Goal: Communication & Community: Answer question/provide support

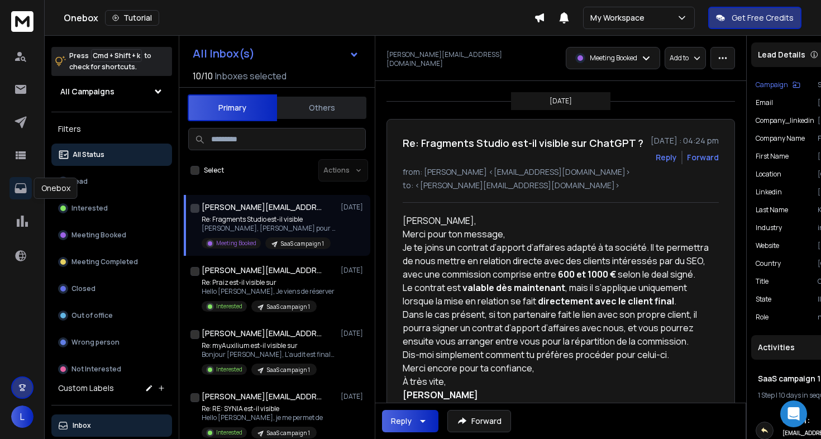
click at [23, 178] on link at bounding box center [20, 188] width 22 height 22
click at [23, 188] on icon at bounding box center [20, 188] width 13 height 13
click at [28, 123] on link at bounding box center [20, 122] width 22 height 22
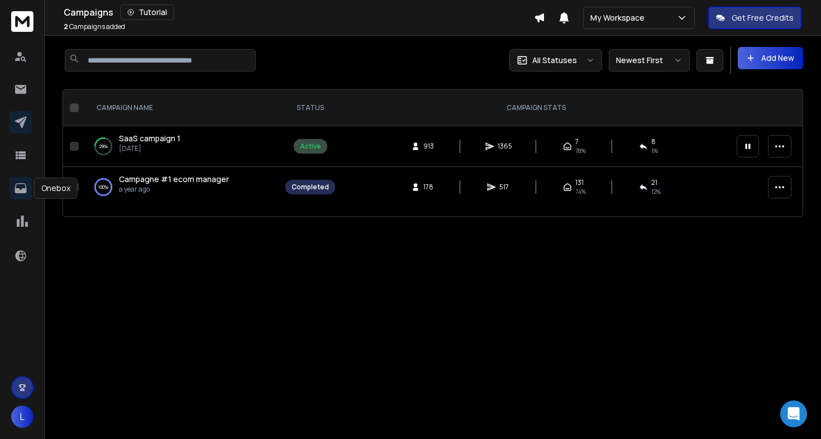
click at [17, 189] on icon at bounding box center [21, 188] width 12 height 10
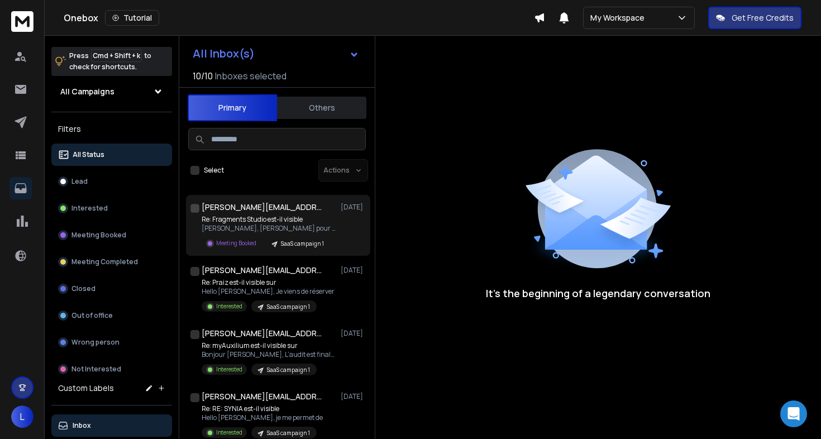
click at [303, 209] on h1 "[PERSON_NAME][EMAIL_ADDRESS][DOMAIN_NAME]" at bounding box center [263, 207] width 123 height 11
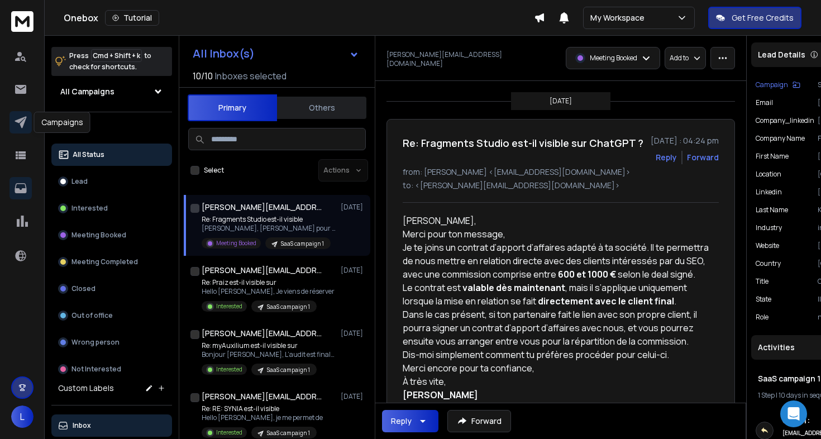
click at [13, 126] on link at bounding box center [20, 122] width 22 height 22
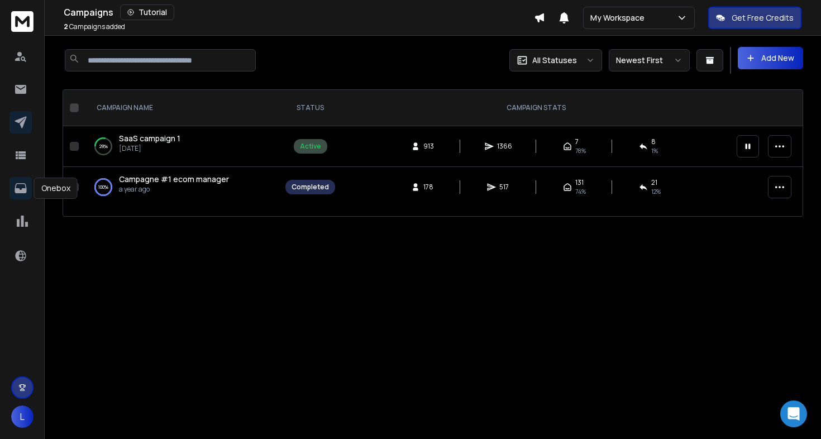
click at [18, 184] on icon at bounding box center [21, 188] width 12 height 10
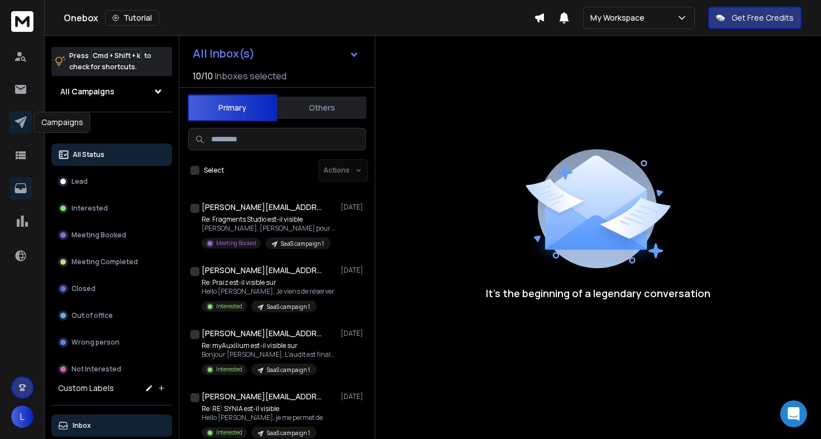
click at [16, 121] on icon at bounding box center [21, 123] width 12 height 12
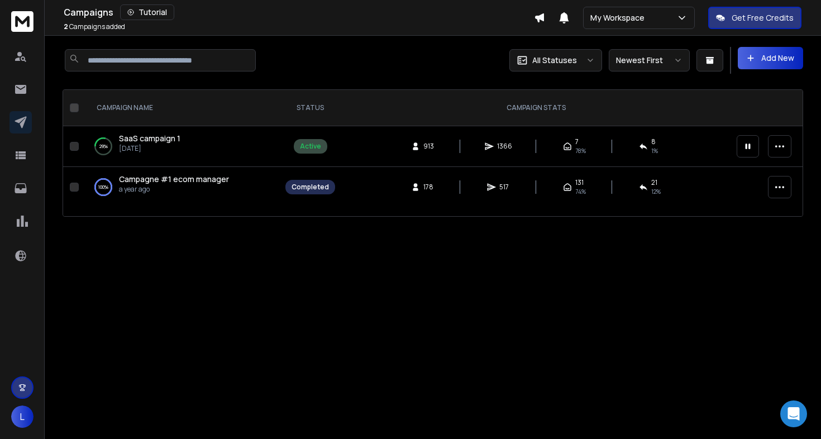
click at [145, 131] on td "29 % SaaS campaign 1 [DATE]" at bounding box center [180, 146] width 195 height 41
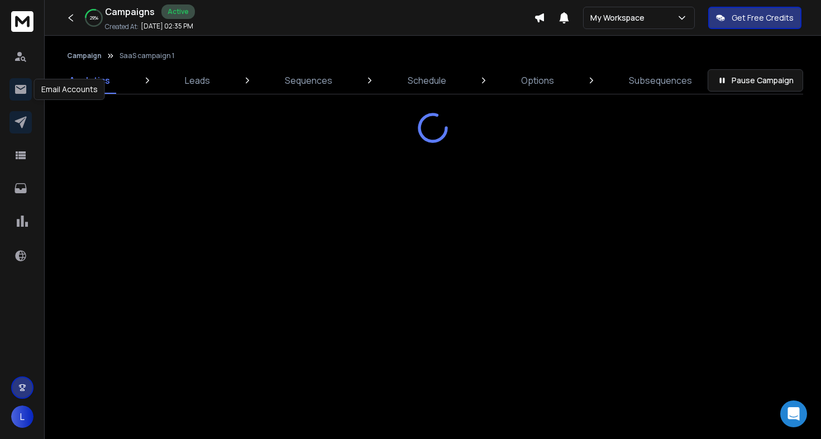
click at [28, 90] on link at bounding box center [20, 89] width 22 height 22
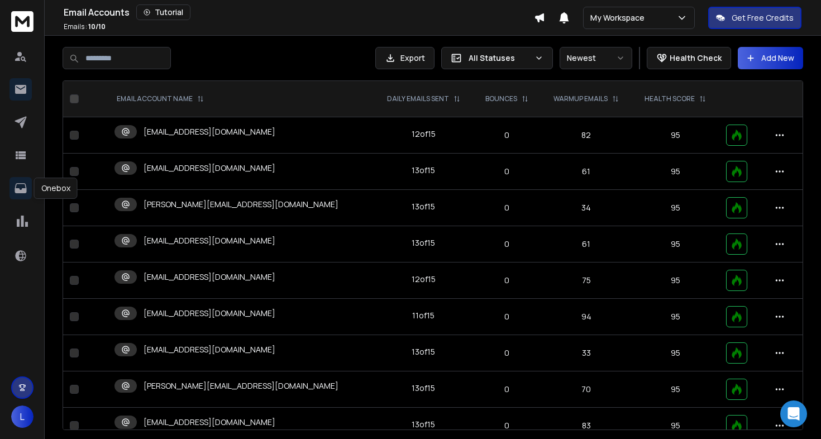
click at [17, 187] on icon at bounding box center [20, 188] width 13 height 13
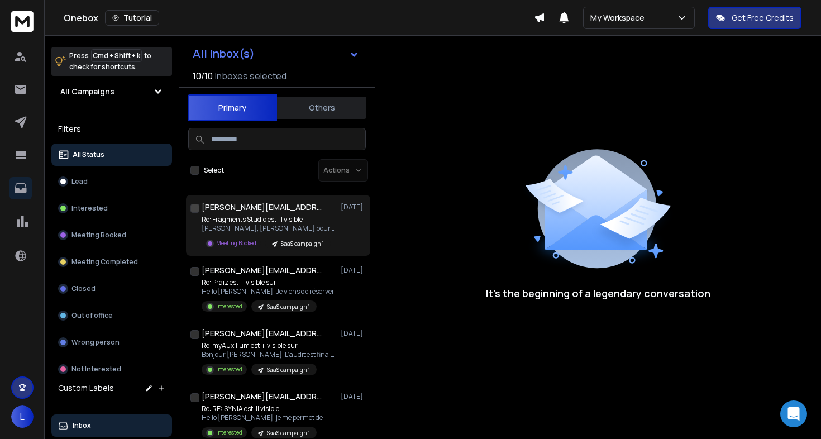
click at [304, 221] on p "Re: Fragments Studio est-il visible" at bounding box center [269, 219] width 134 height 9
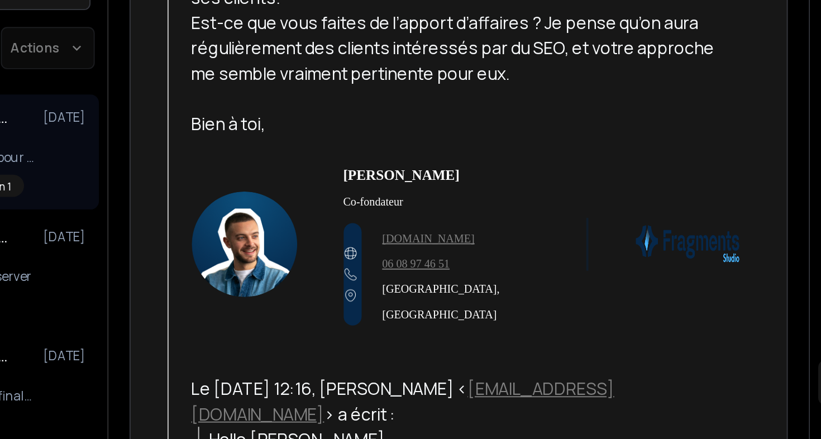
scroll to position [365, 0]
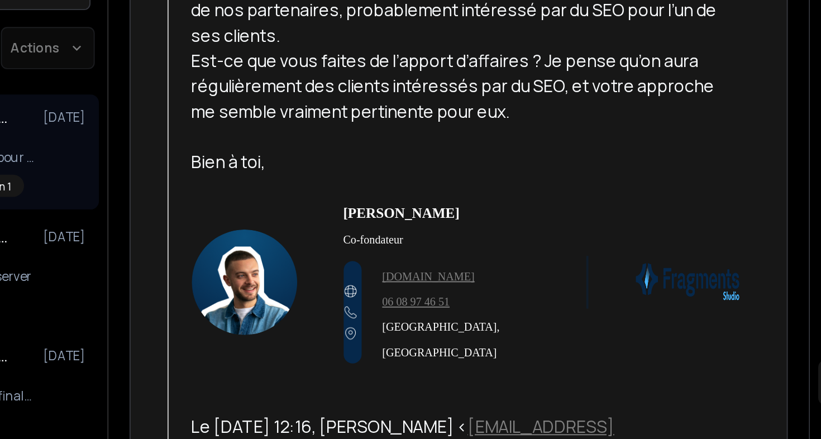
drag, startPoint x: 179, startPoint y: 114, endPoint x: 254, endPoint y: 114, distance: 74.8
click at [438, 245] on td "[PERSON_NAME] Co-fondateur [DOMAIN_NAME] 06 08 97 46 51 [GEOGRAPHIC_DATA], [GEO…" at bounding box center [499, 288] width 122 height 87
click at [440, 245] on div "[PERSON_NAME]" at bounding box center [498, 251] width 117 height 13
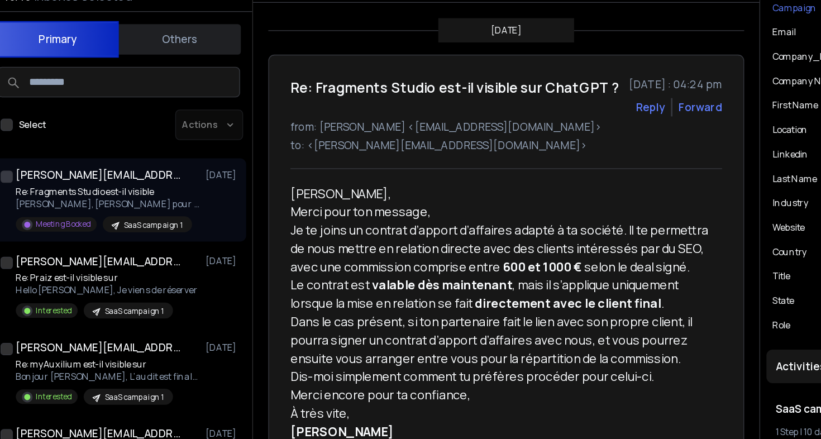
scroll to position [44, 0]
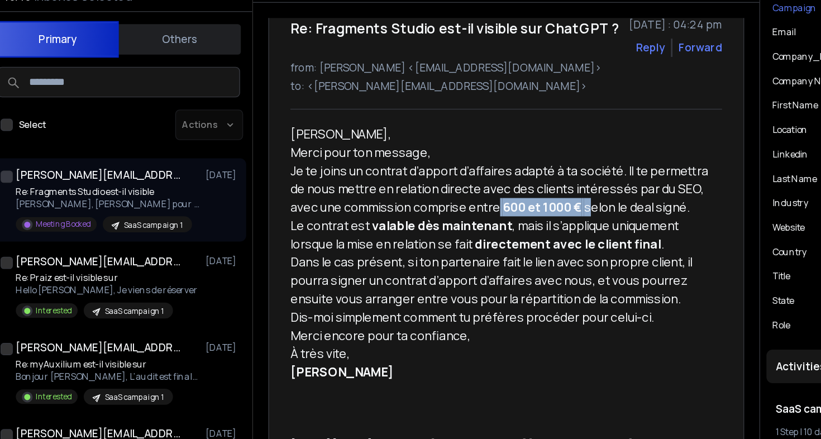
drag, startPoint x: 356, startPoint y: 156, endPoint x: 427, endPoint y: 157, distance: 70.4
click at [427, 171] on div "Merci pour ton message, Je te joins un contrat d’apport d’affaires adapté à ta …" at bounding box center [488, 198] width 307 height 54
click at [424, 225] on div "Le contrat est valable dès maintenant , mais il s’applique uniquement lorsque l…" at bounding box center [488, 258] width 307 height 67
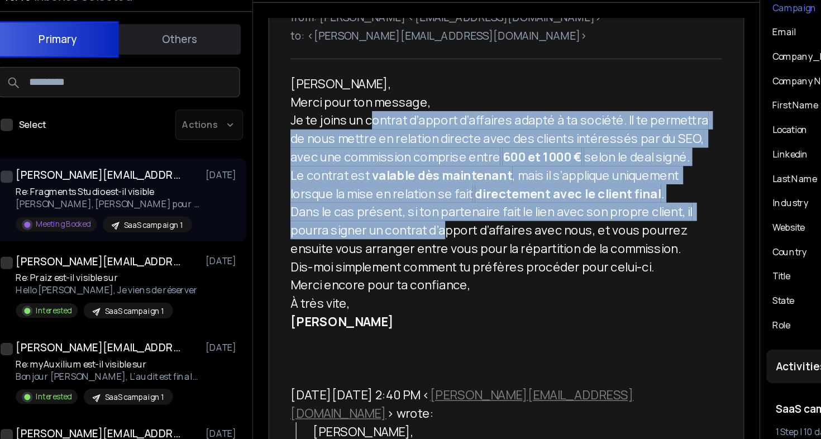
drag, startPoint x: 264, startPoint y: 93, endPoint x: 321, endPoint y: 173, distance: 97.8
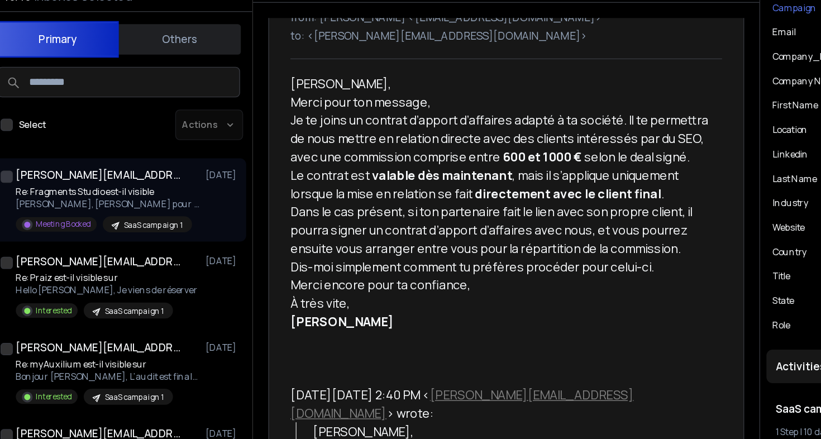
click at [335, 188] on div "Le contrat est valable dès maintenant , mais il s’applique uniquement lorsque l…" at bounding box center [488, 221] width 307 height 67
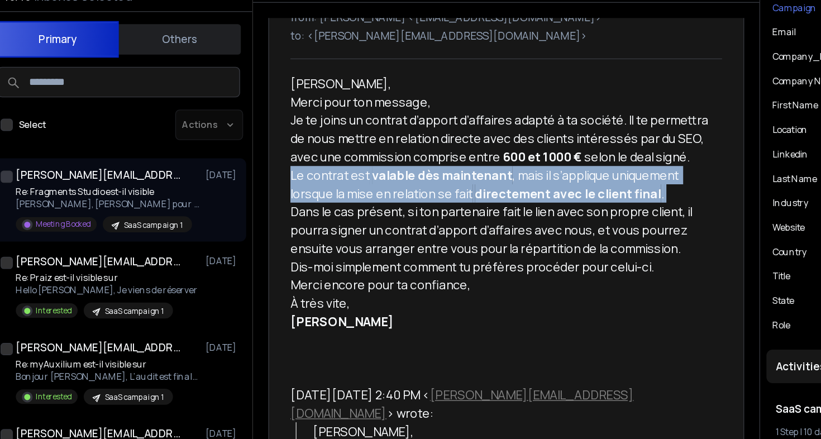
click at [335, 188] on div "Le contrat est valable dès maintenant , mais il s’applique uniquement lorsque l…" at bounding box center [488, 221] width 307 height 67
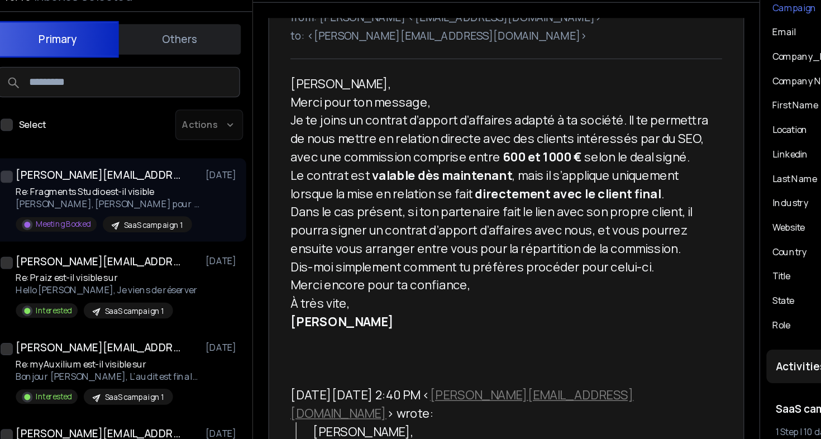
click at [354, 134] on div "Merci pour ton message, Je te joins un contrat d’apport d’affaires adapté à ta …" at bounding box center [488, 161] width 307 height 54
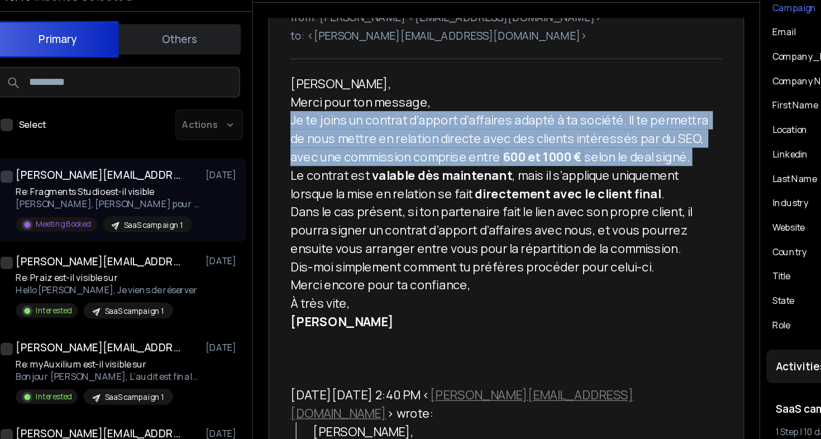
click at [354, 134] on div "Merci pour ton message, Je te joins un contrat d’apport d’affaires adapté à ta …" at bounding box center [488, 161] width 307 height 54
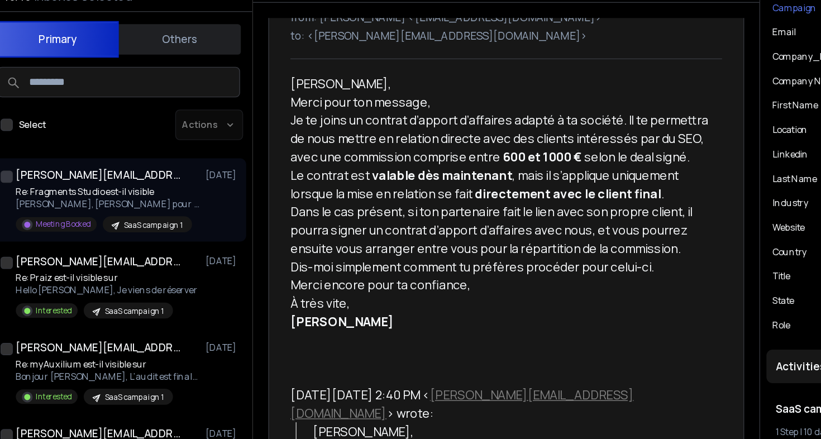
click at [394, 188] on strong "valable dès maintenant" at bounding box center [445, 194] width 103 height 12
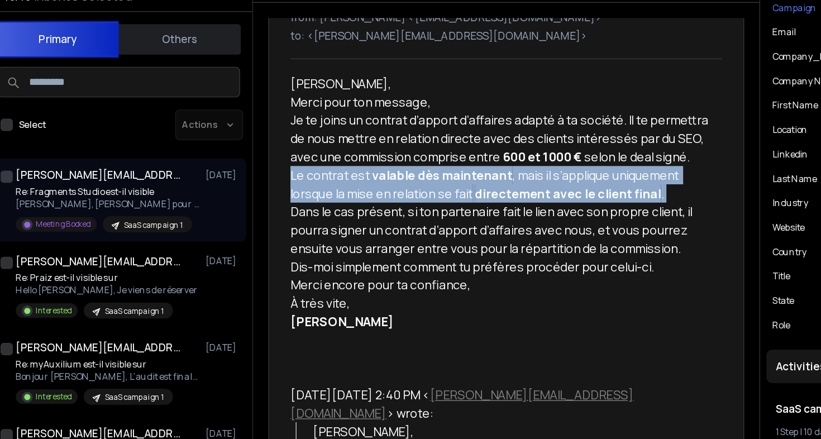
click at [394, 188] on strong "valable dès maintenant" at bounding box center [445, 194] width 103 height 12
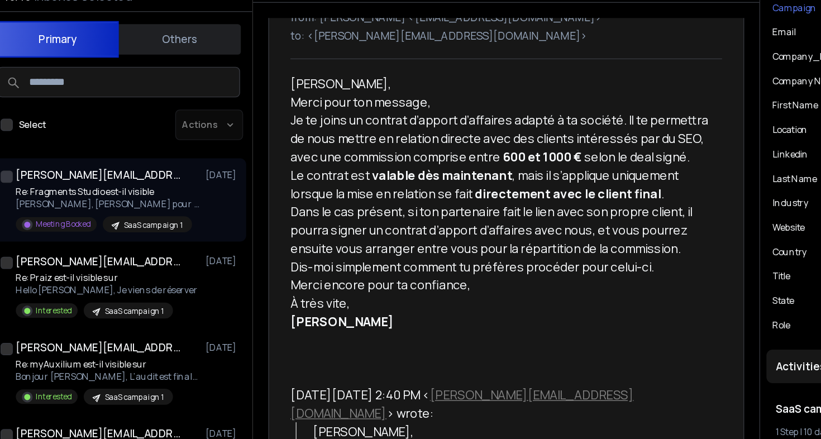
click at [490, 175] on strong "600 et 1000 €" at bounding box center [519, 181] width 58 height 12
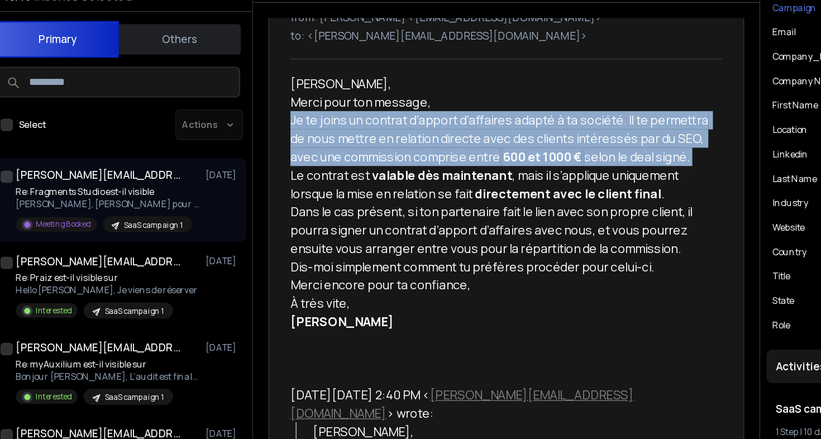
click at [490, 175] on strong "600 et 1000 €" at bounding box center [519, 181] width 58 height 12
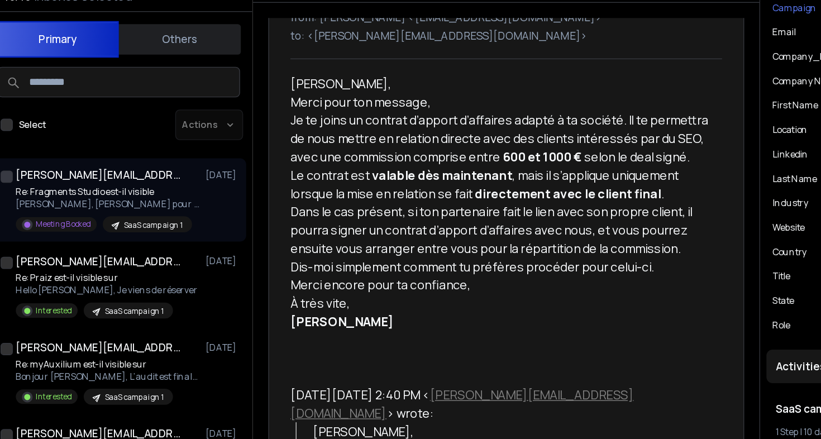
click at [470, 202] on strong "directement avec le client final" at bounding box center [538, 208] width 136 height 12
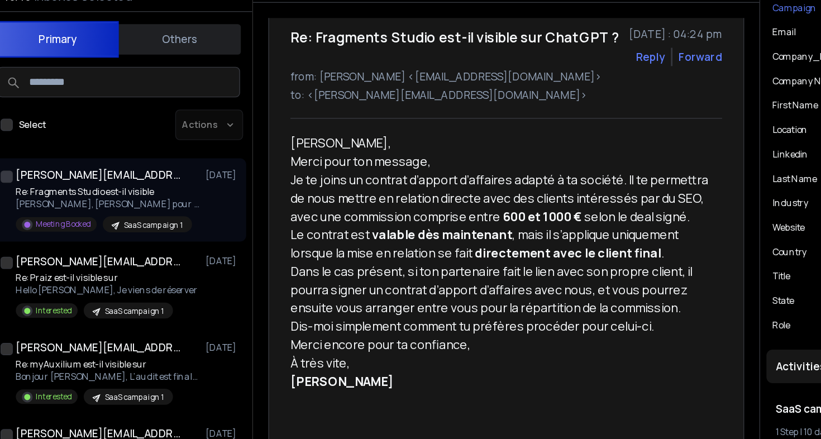
scroll to position [44, 0]
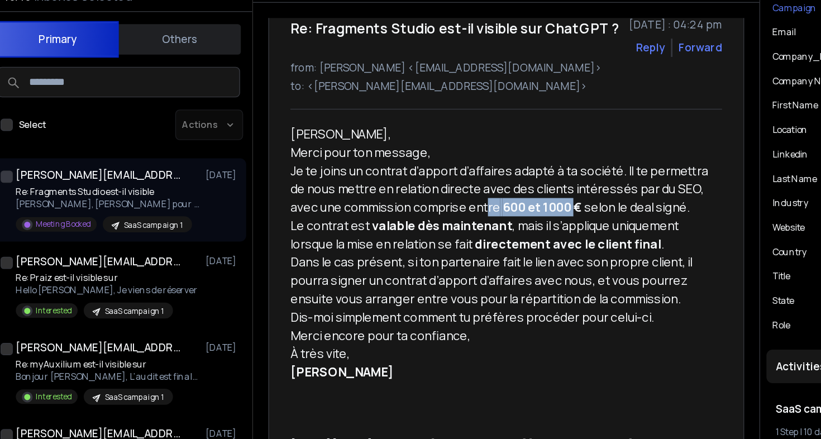
drag, startPoint x: 350, startPoint y: 150, endPoint x: 414, endPoint y: 157, distance: 64.1
click at [414, 171] on div "Merci pour ton message, Je te joins un contrat d’apport d’affaires adapté à ta …" at bounding box center [488, 198] width 307 height 54
click at [415, 225] on div "Le contrat est valable dès maintenant , mais il s’applique uniquement lorsque l…" at bounding box center [488, 258] width 307 height 67
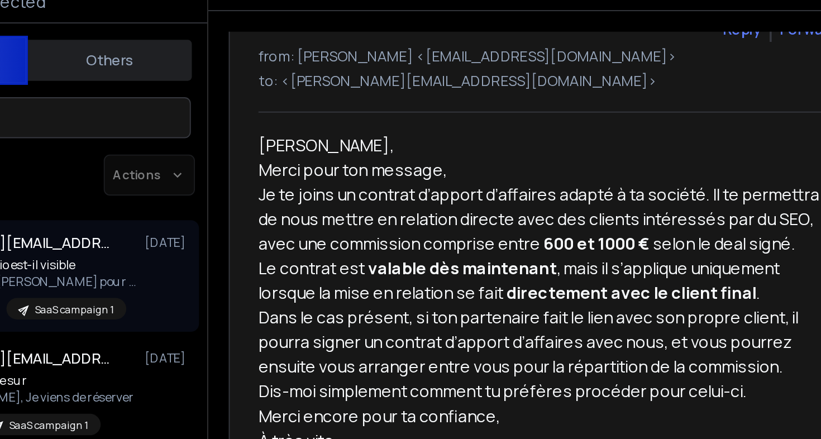
scroll to position [74, 0]
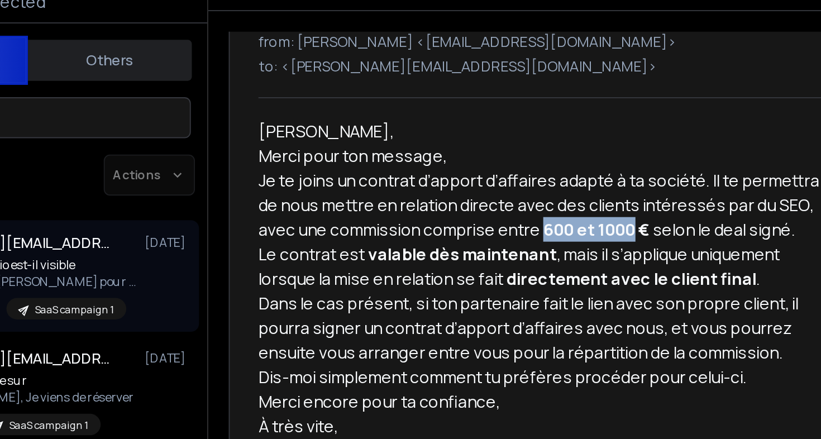
drag, startPoint x: 288, startPoint y: 125, endPoint x: 338, endPoint y: 125, distance: 50.3
click at [490, 191] on strong "600 et 1000 €" at bounding box center [519, 197] width 58 height 12
drag, startPoint x: 352, startPoint y: 125, endPoint x: 292, endPoint y: 126, distance: 59.8
click at [335, 150] on div "Merci pour ton message, Je te joins un contrat d’apport d’affaires adapté à ta …" at bounding box center [488, 177] width 307 height 54
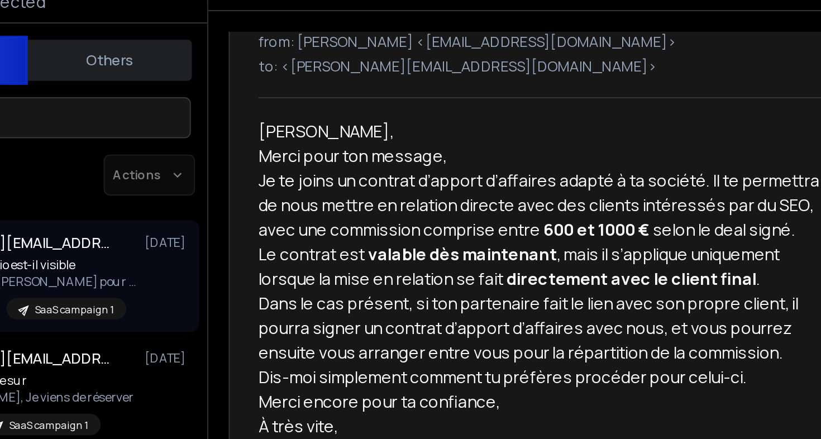
click at [490, 191] on strong "600 et 1000 €" at bounding box center [519, 197] width 58 height 12
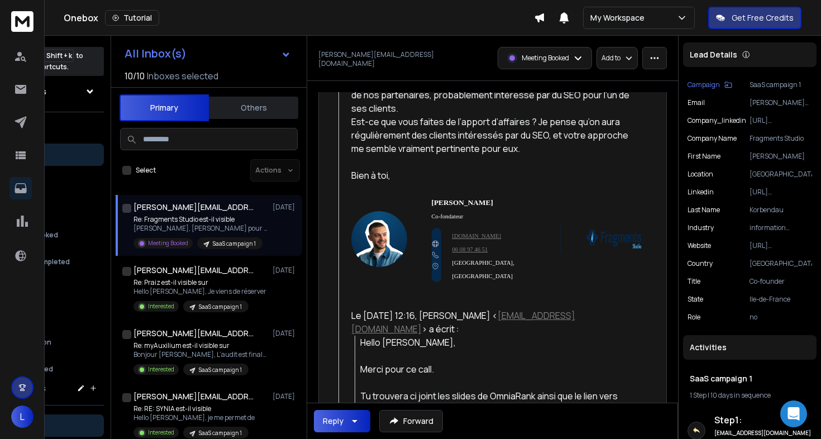
scroll to position [424, 0]
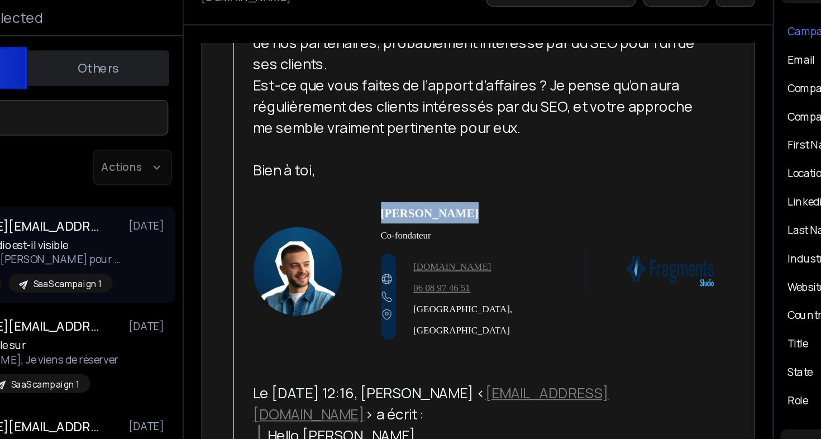
drag, startPoint x: 235, startPoint y: 136, endPoint x: 304, endPoint y: 136, distance: 69.2
click at [432, 195] on span "[PERSON_NAME]" at bounding box center [462, 199] width 61 height 8
click at [351, 179] on div at bounding box center [496, 185] width 291 height 13
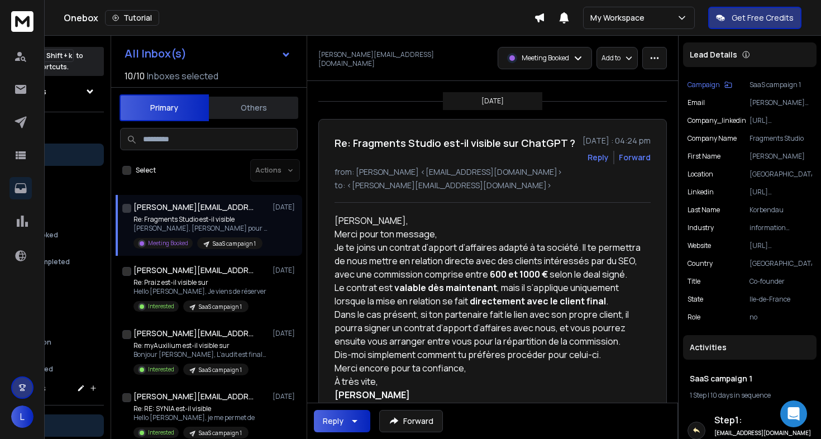
scroll to position [0, 0]
click at [231, 229] on p "[PERSON_NAME], [PERSON_NAME] pour ton message, Je" at bounding box center [200, 228] width 134 height 9
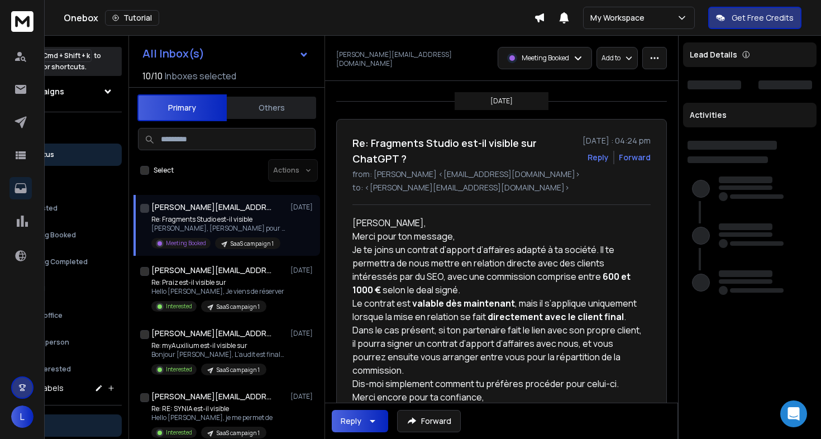
scroll to position [0, 54]
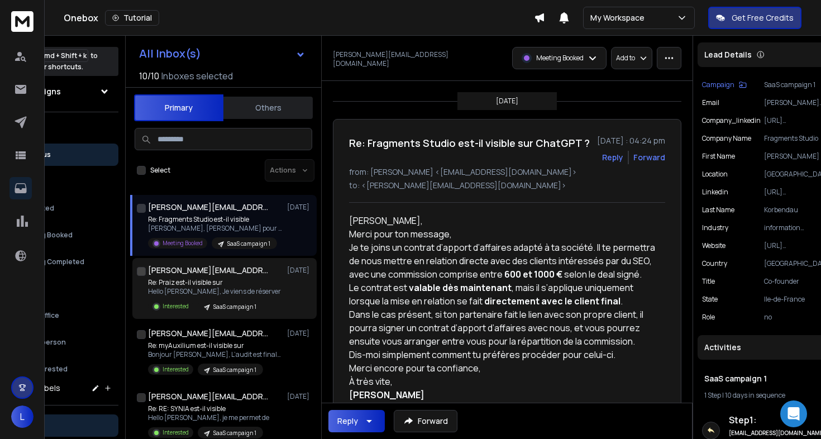
click at [236, 279] on p "Re: Praiz est-il visible sur" at bounding box center [214, 282] width 133 height 9
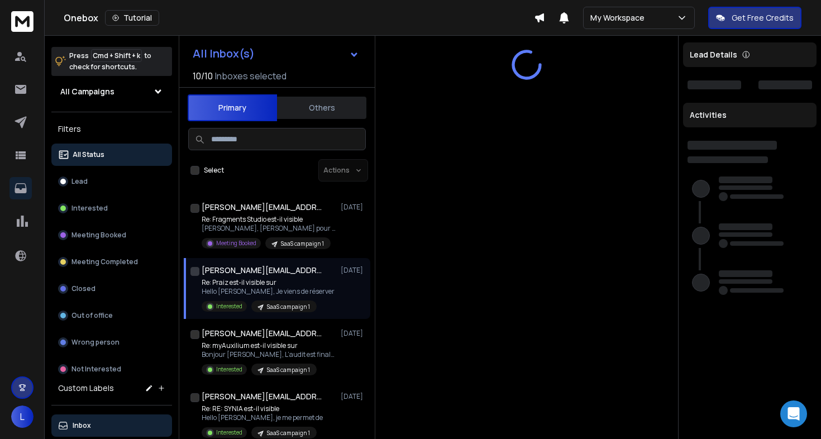
scroll to position [0, 0]
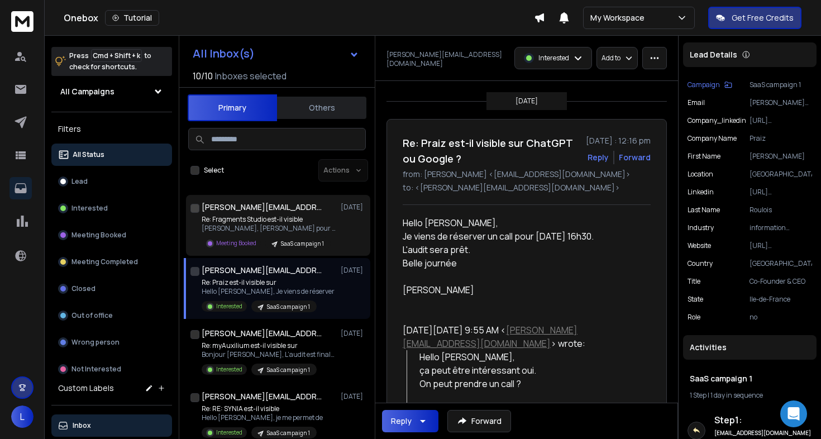
click at [261, 216] on p "Re: Fragments Studio est-il visible" at bounding box center [269, 219] width 134 height 9
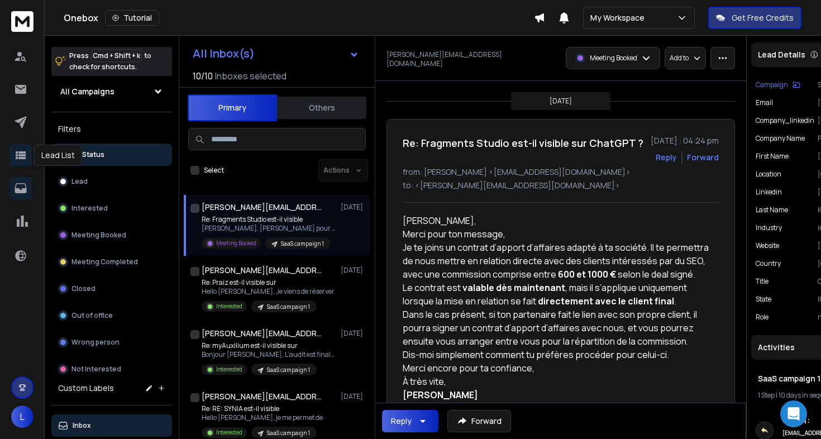
click at [21, 161] on icon at bounding box center [20, 155] width 13 height 13
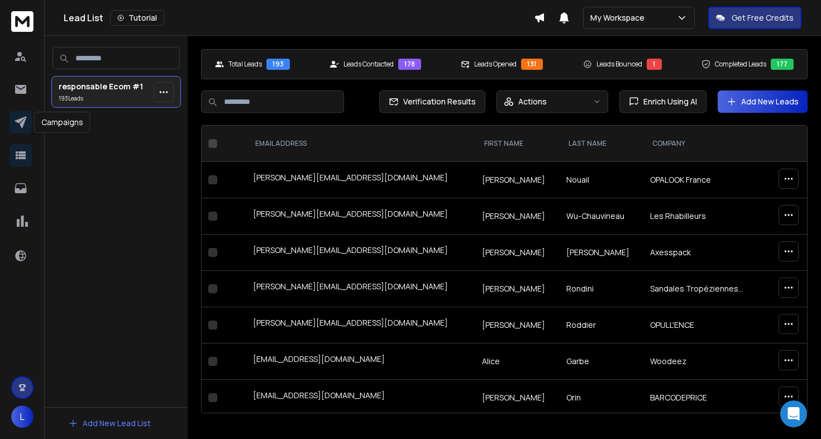
click at [23, 119] on icon at bounding box center [20, 122] width 13 height 13
